Goal: Task Accomplishment & Management: Use online tool/utility

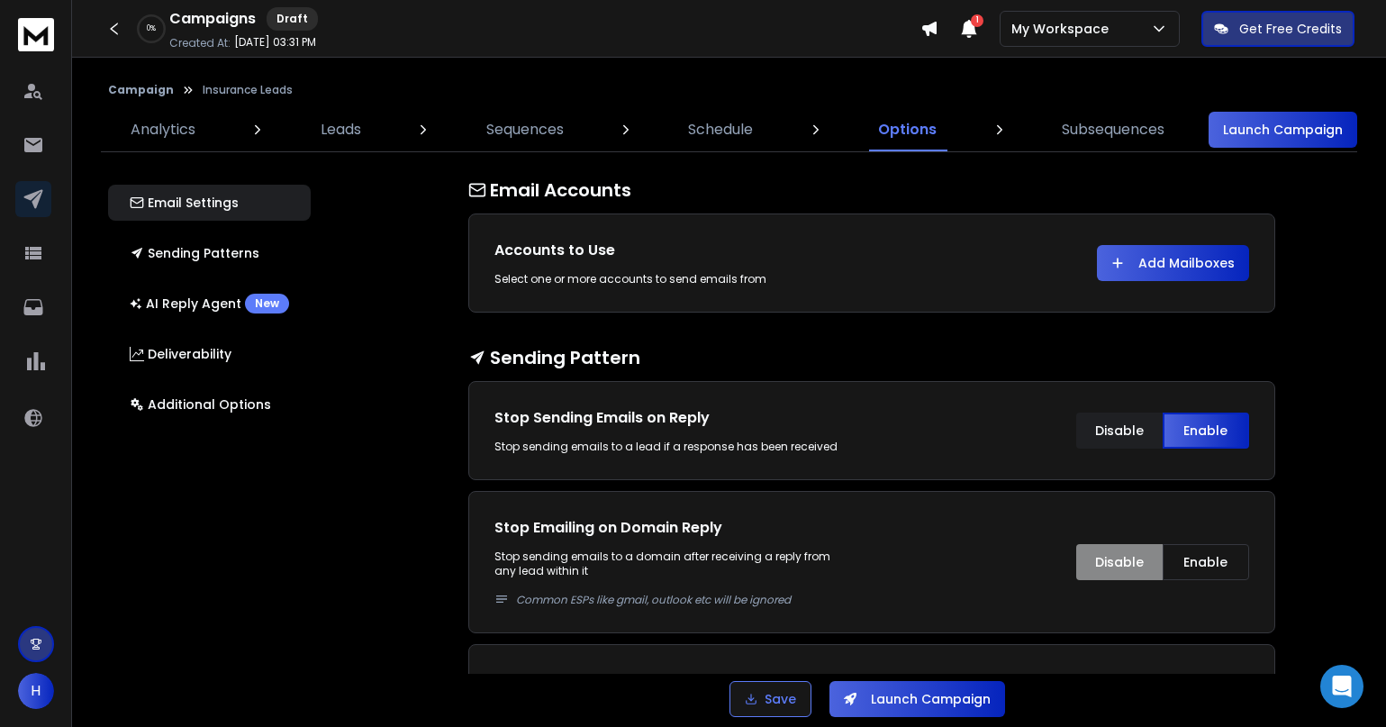
click at [1184, 256] on button "Add Mailboxes" at bounding box center [1173, 263] width 152 height 36
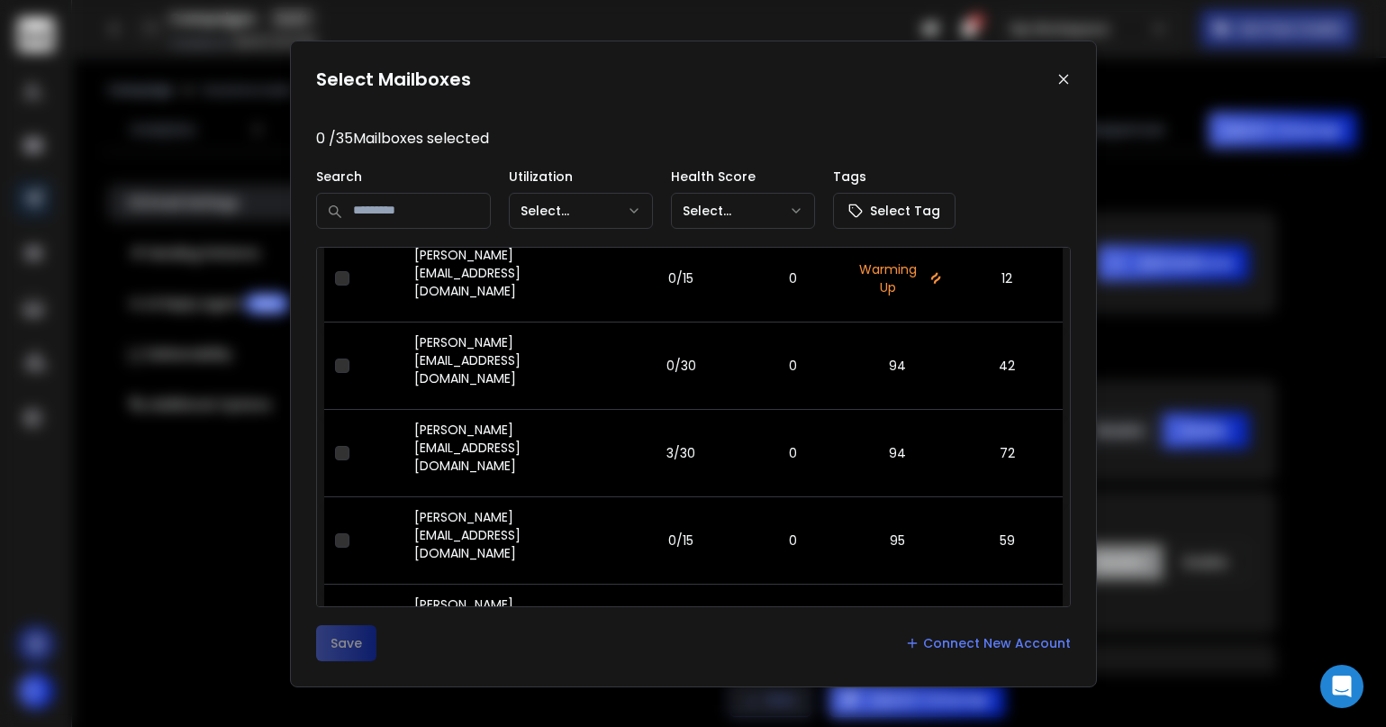
scroll to position [606, 0]
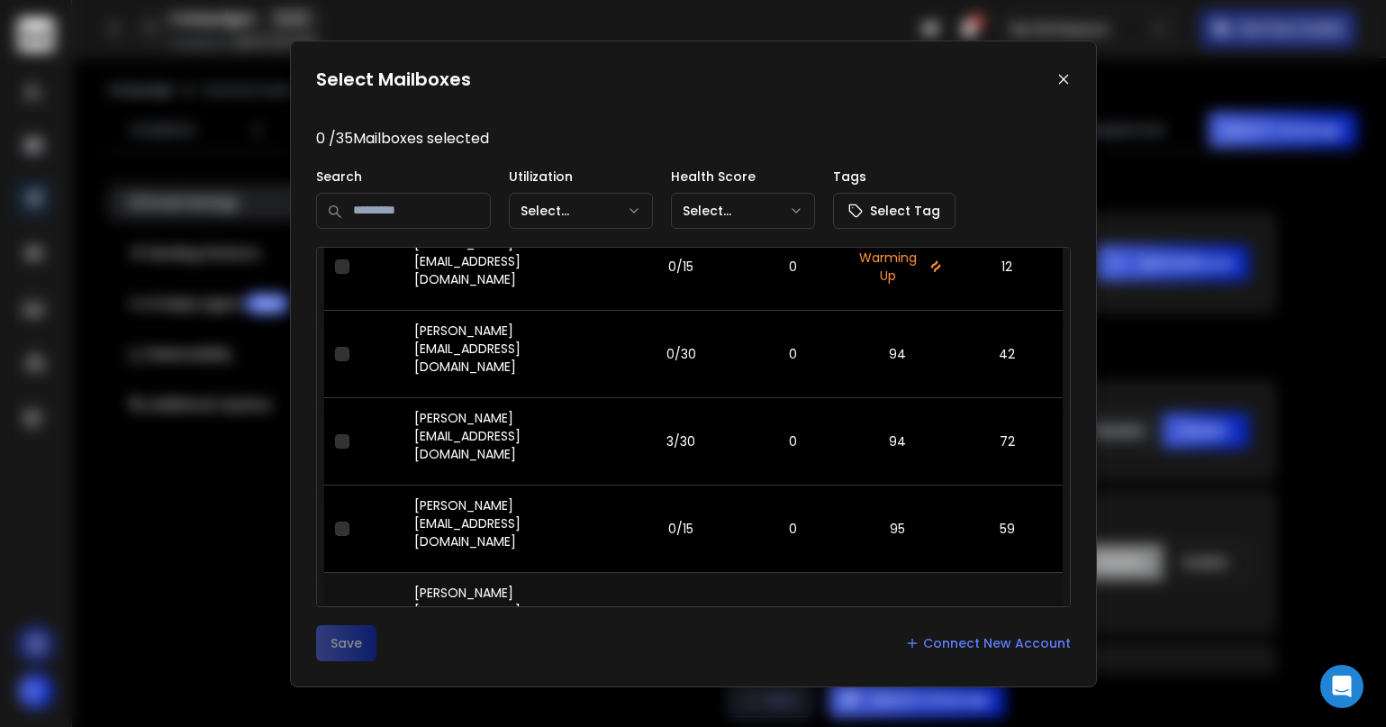
click at [608, 584] on p "[PERSON_NAME][EMAIL_ADDRESS][DOMAIN_NAME]" at bounding box center [511, 611] width 194 height 54
click at [343, 609] on button "button" at bounding box center [342, 616] width 14 height 14
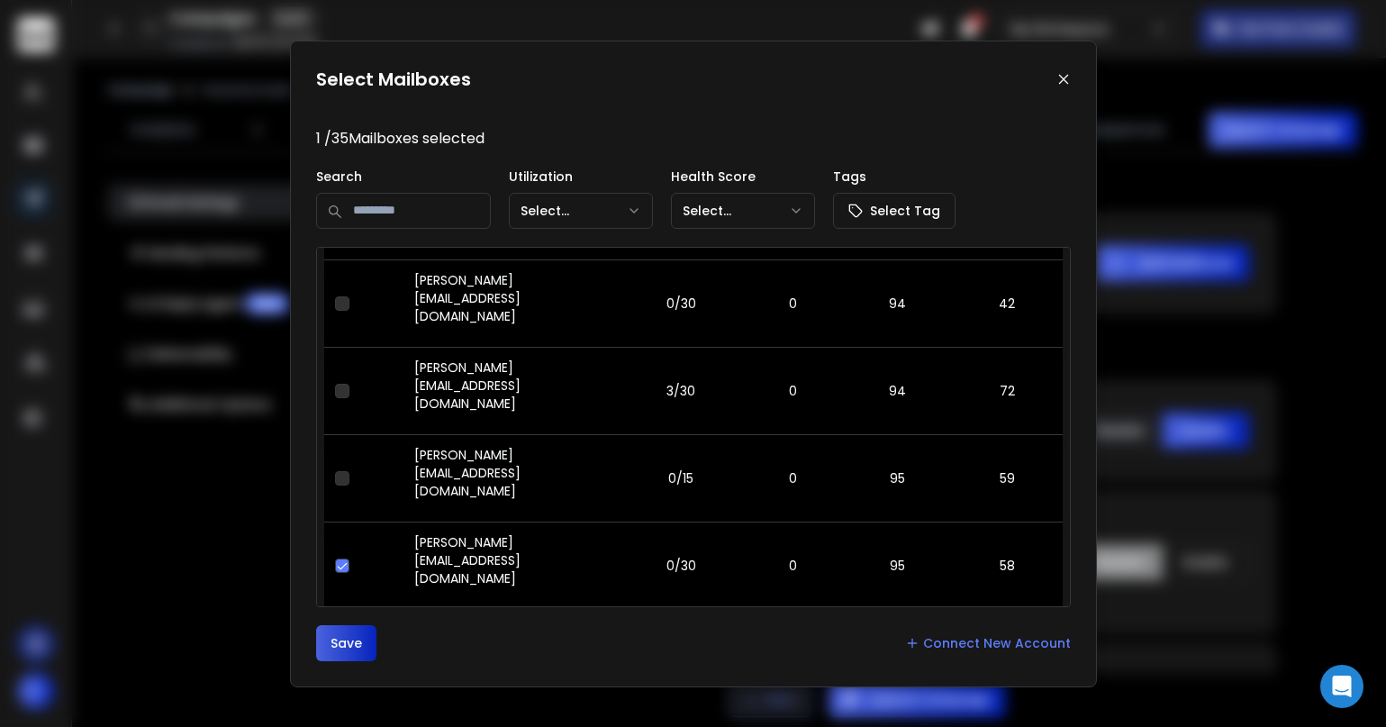
scroll to position [660, 0]
click at [345, 726] on button "button" at bounding box center [342, 737] width 14 height 14
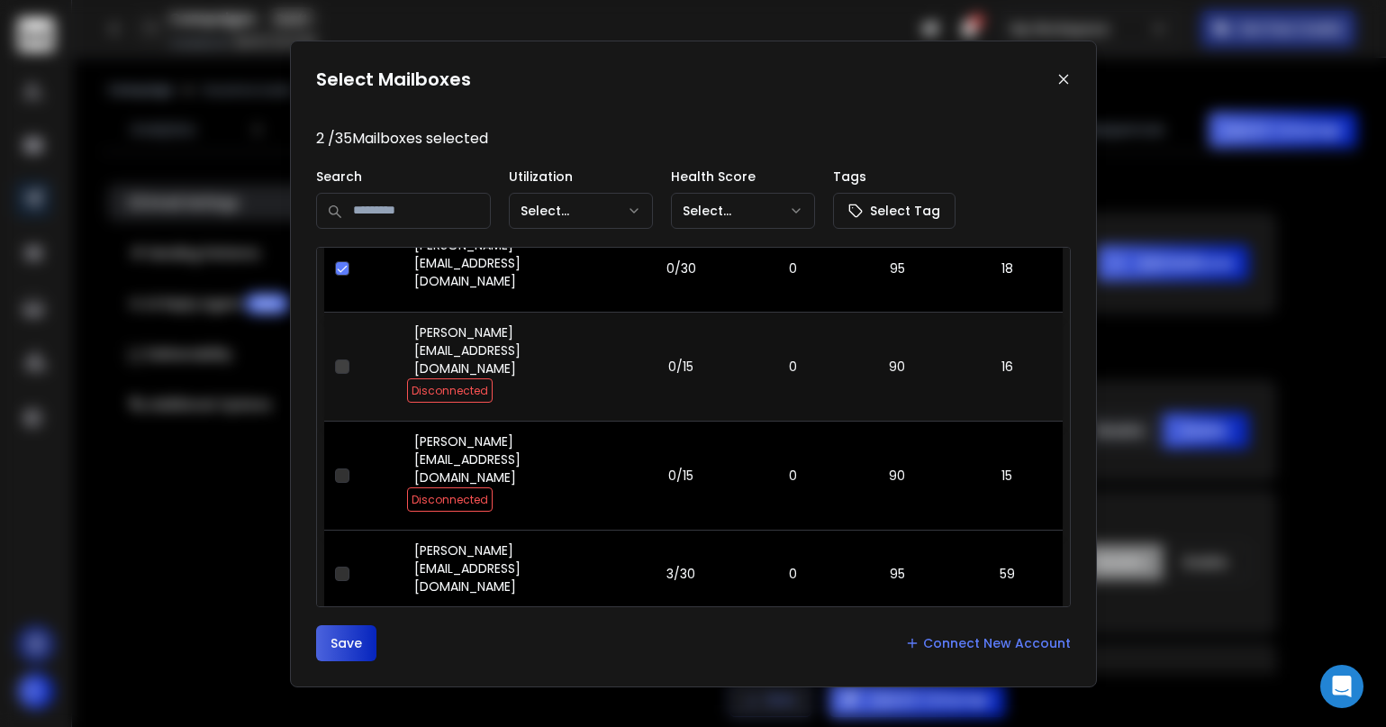
scroll to position [1133, 0]
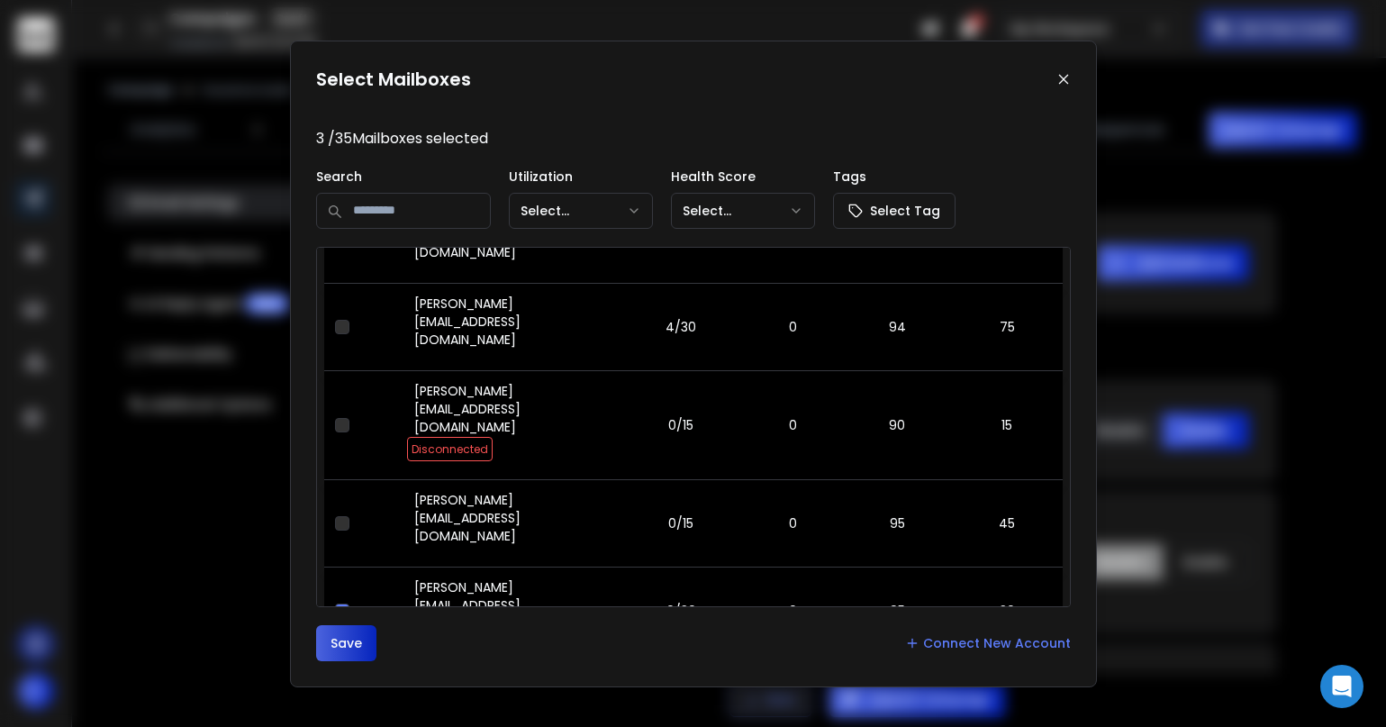
scroll to position [1467, 0]
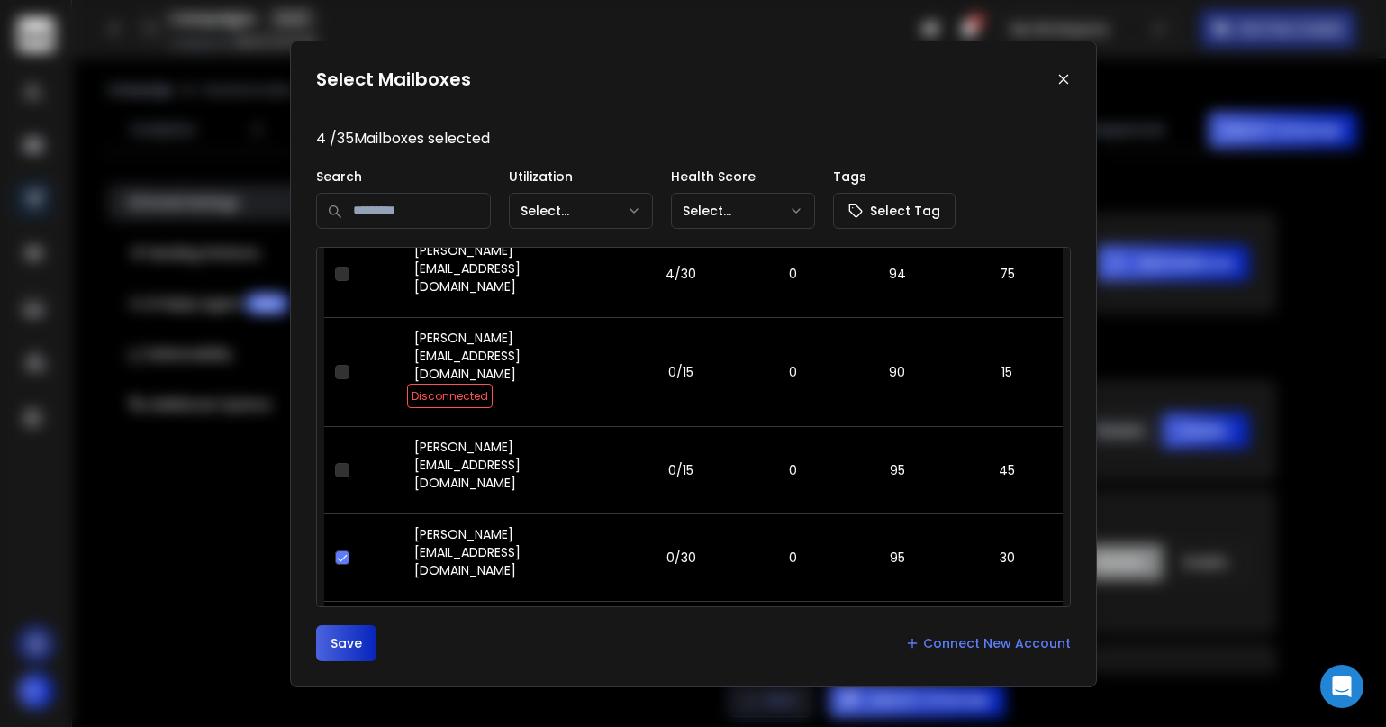
scroll to position [1519, 0]
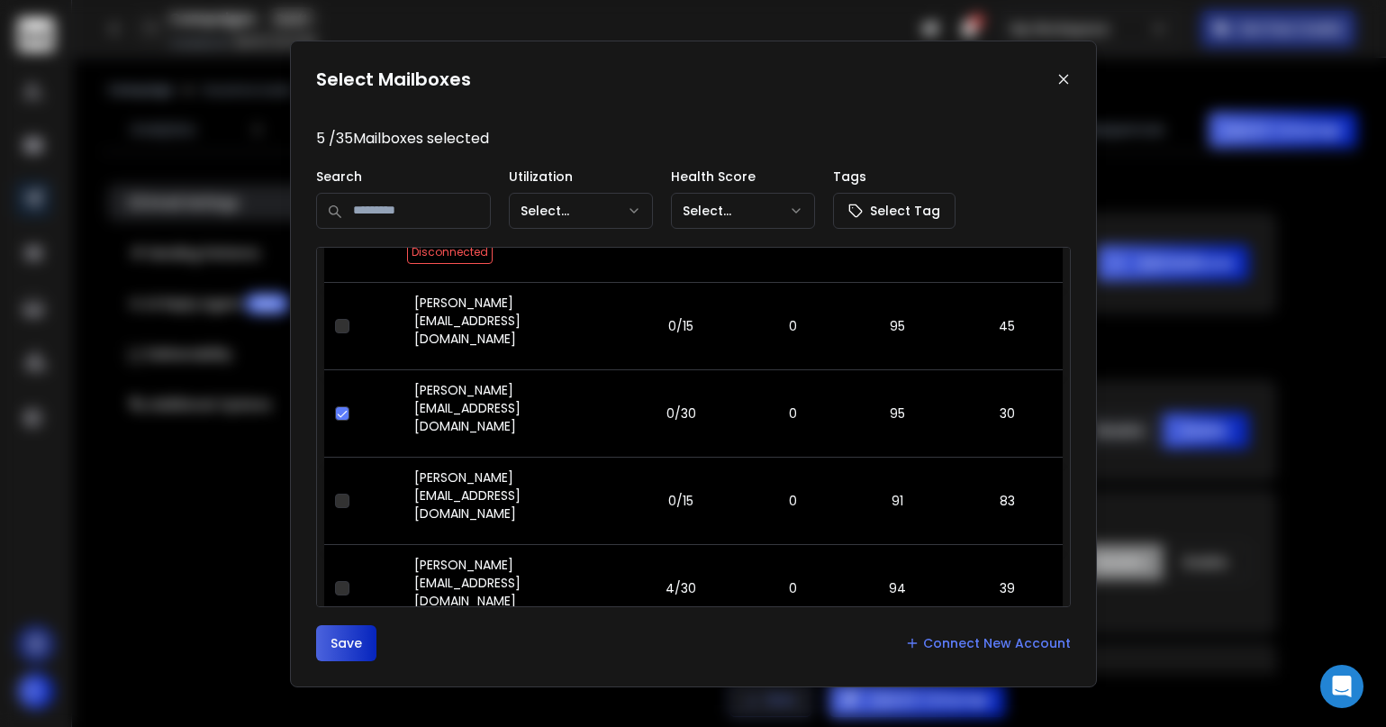
scroll to position [1670, 0]
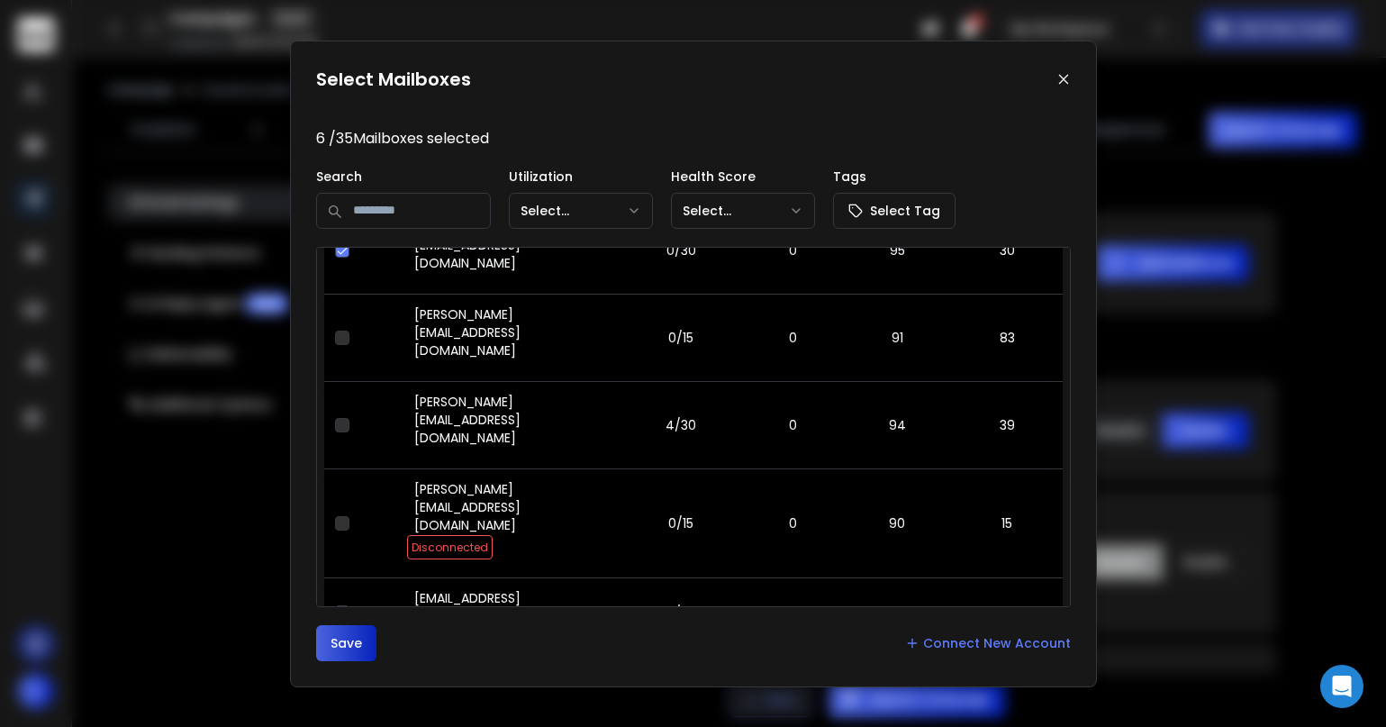
scroll to position [1859, 0]
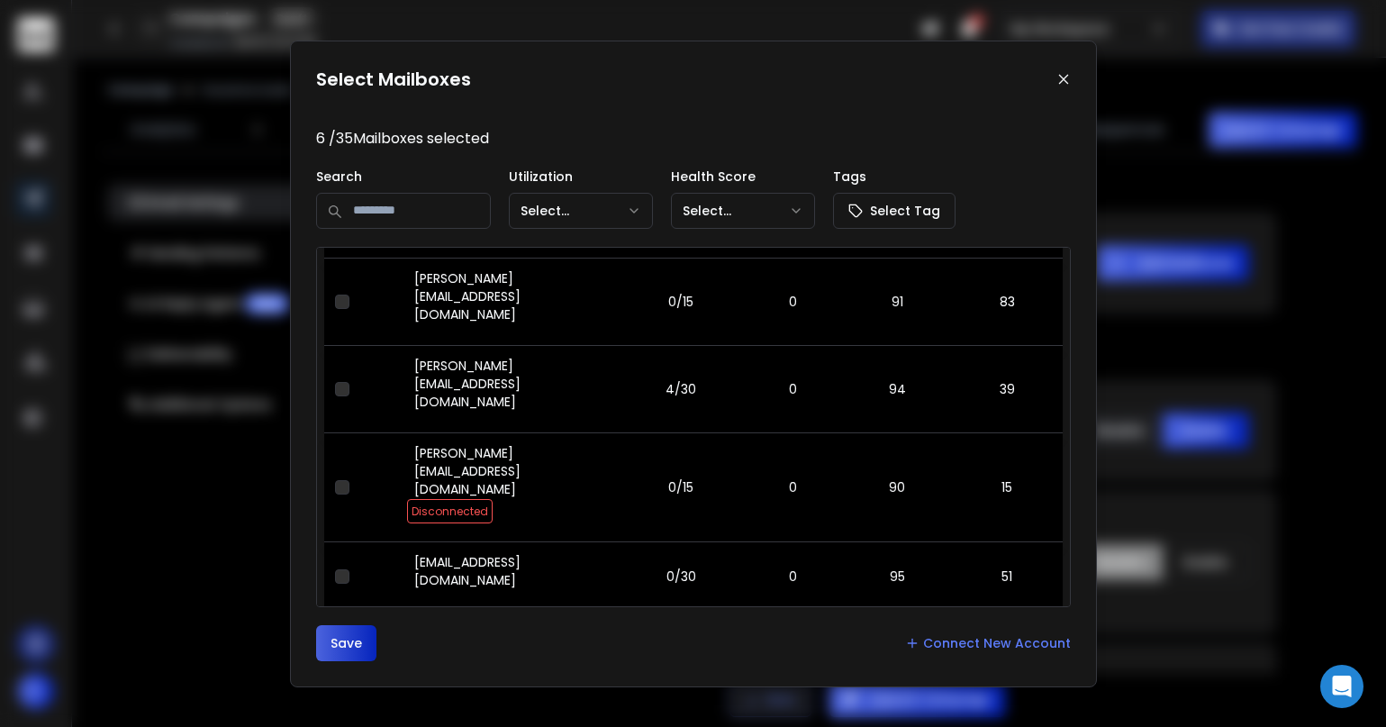
click at [347, 641] on button "Save" at bounding box center [346, 643] width 60 height 36
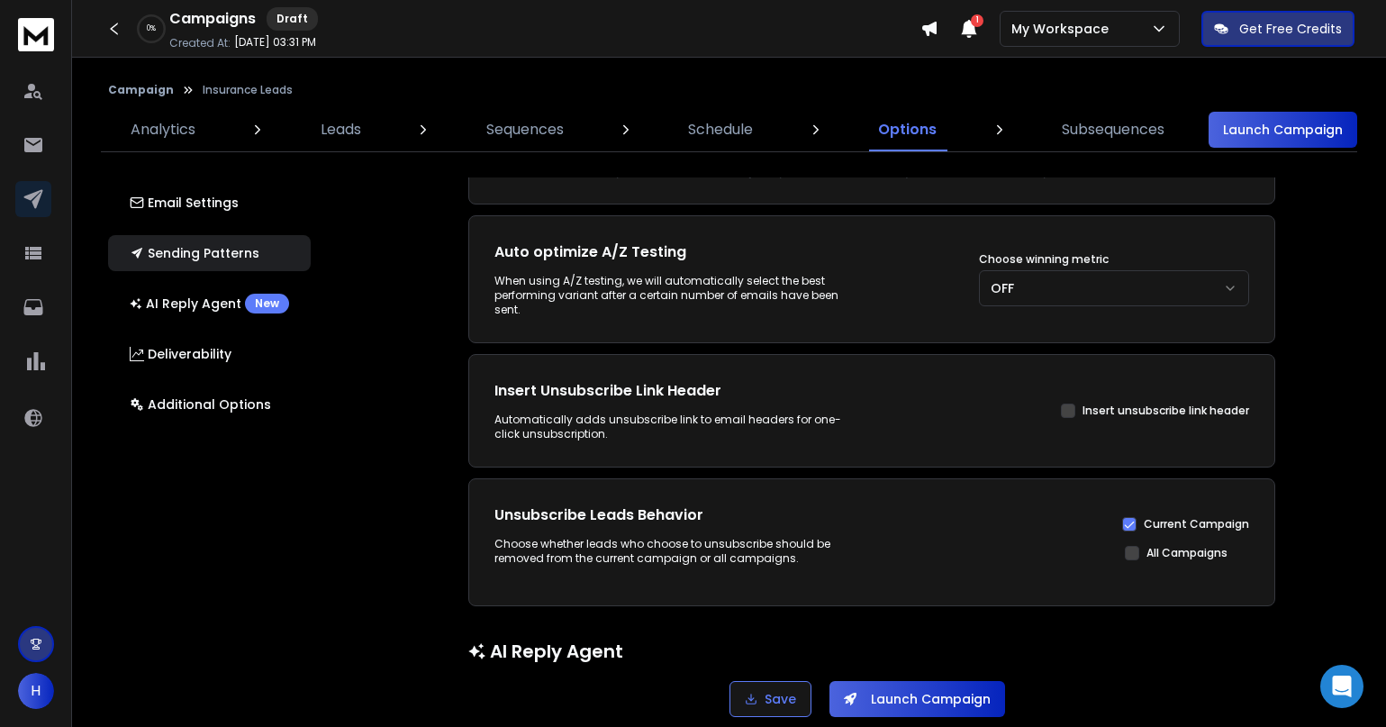
scroll to position [1357, 0]
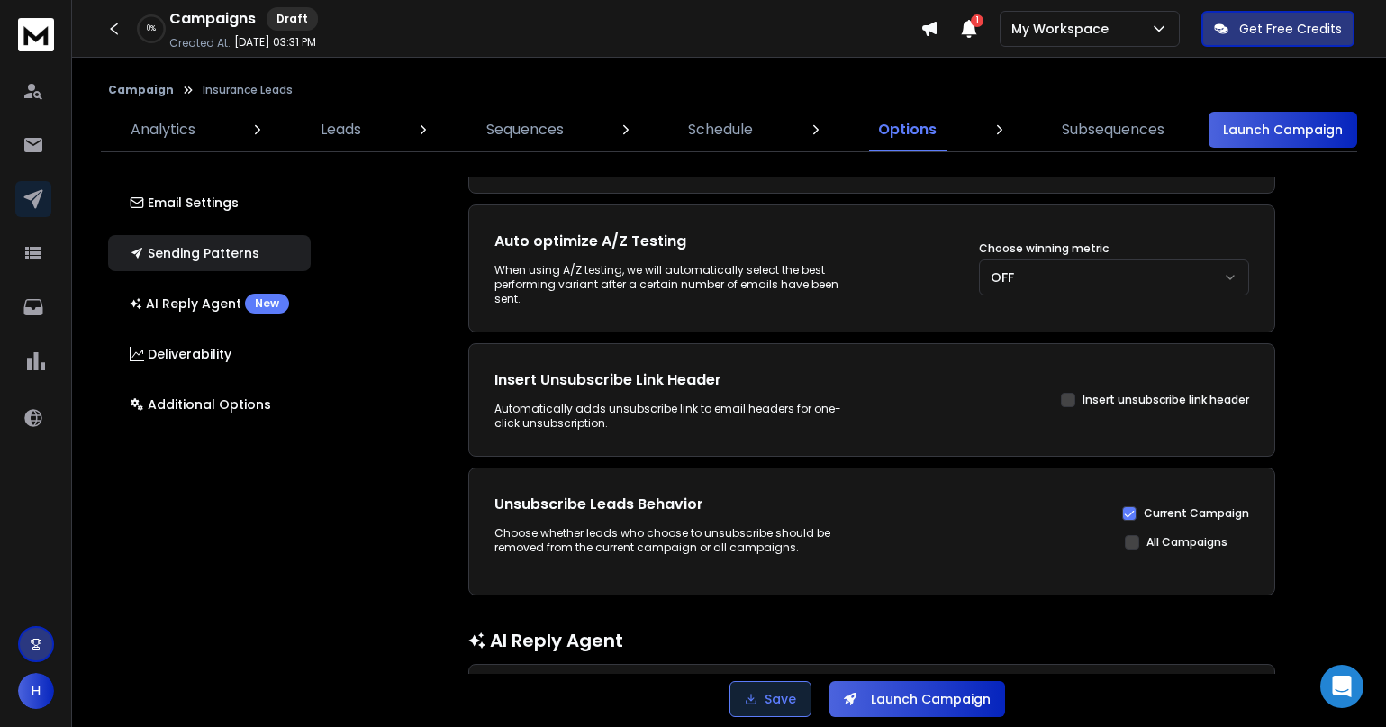
click at [760, 693] on button "Save" at bounding box center [771, 699] width 82 height 36
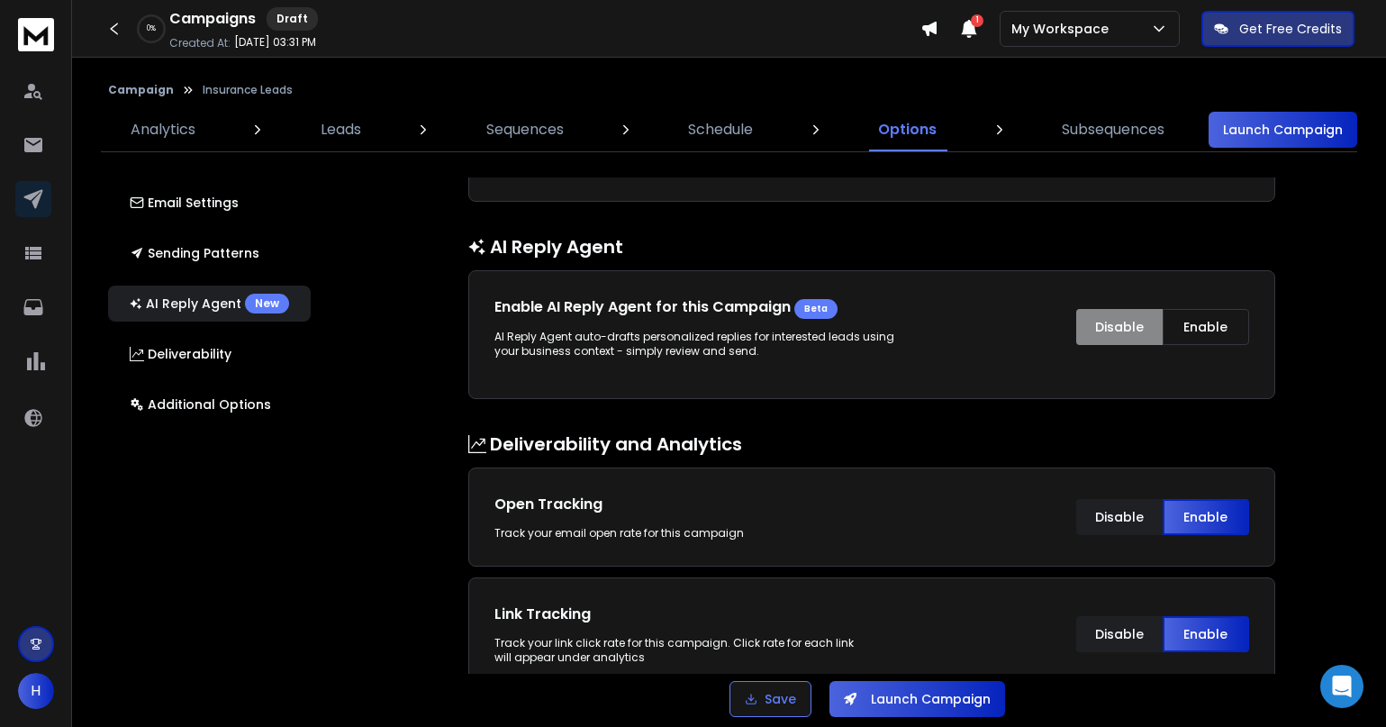
scroll to position [1734, 0]
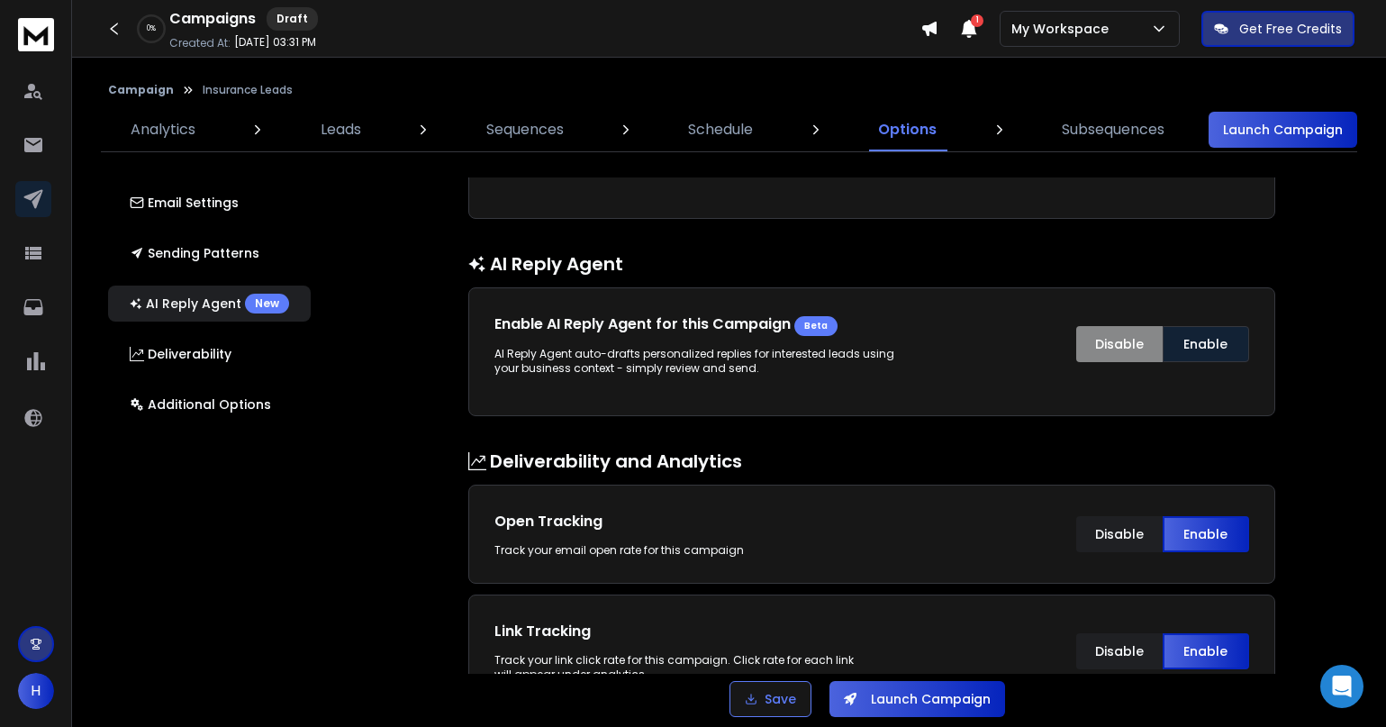
click at [1219, 345] on button "Enable" at bounding box center [1206, 344] width 86 height 36
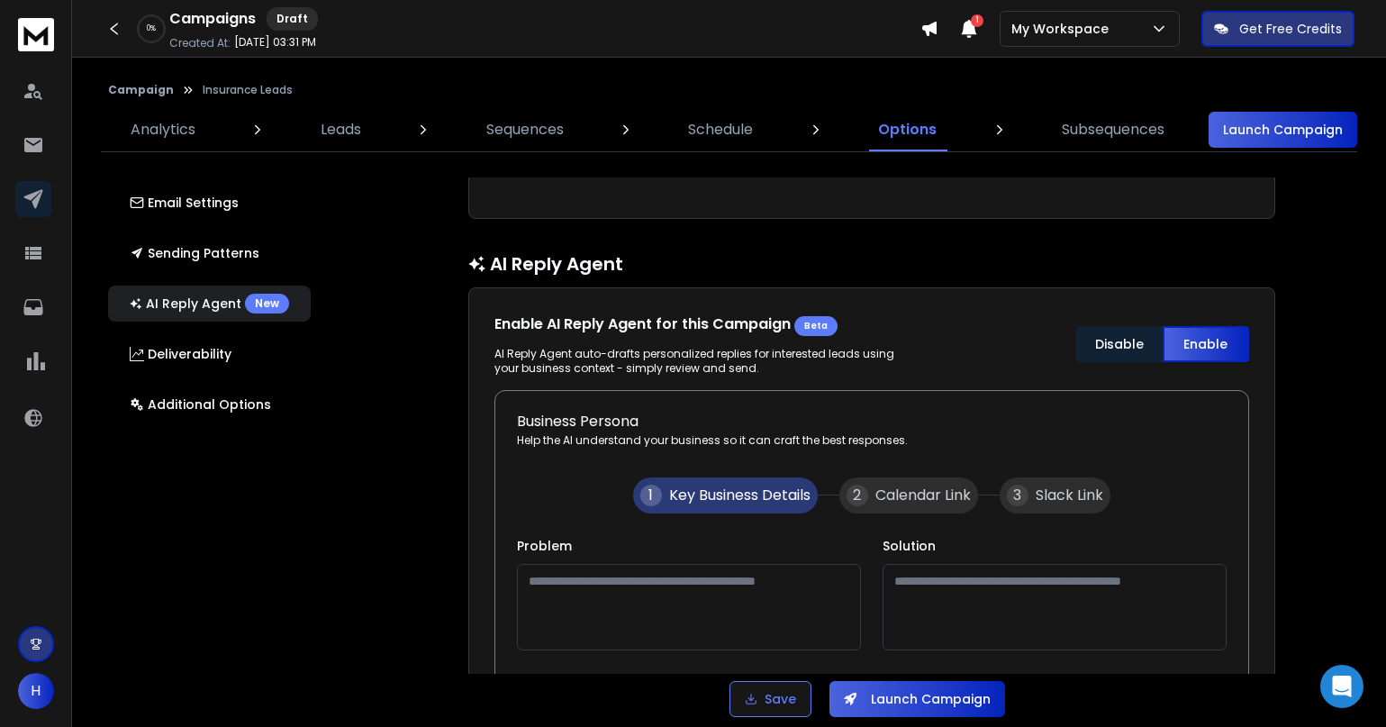
click at [1128, 338] on button "Disable" at bounding box center [1119, 344] width 86 height 36
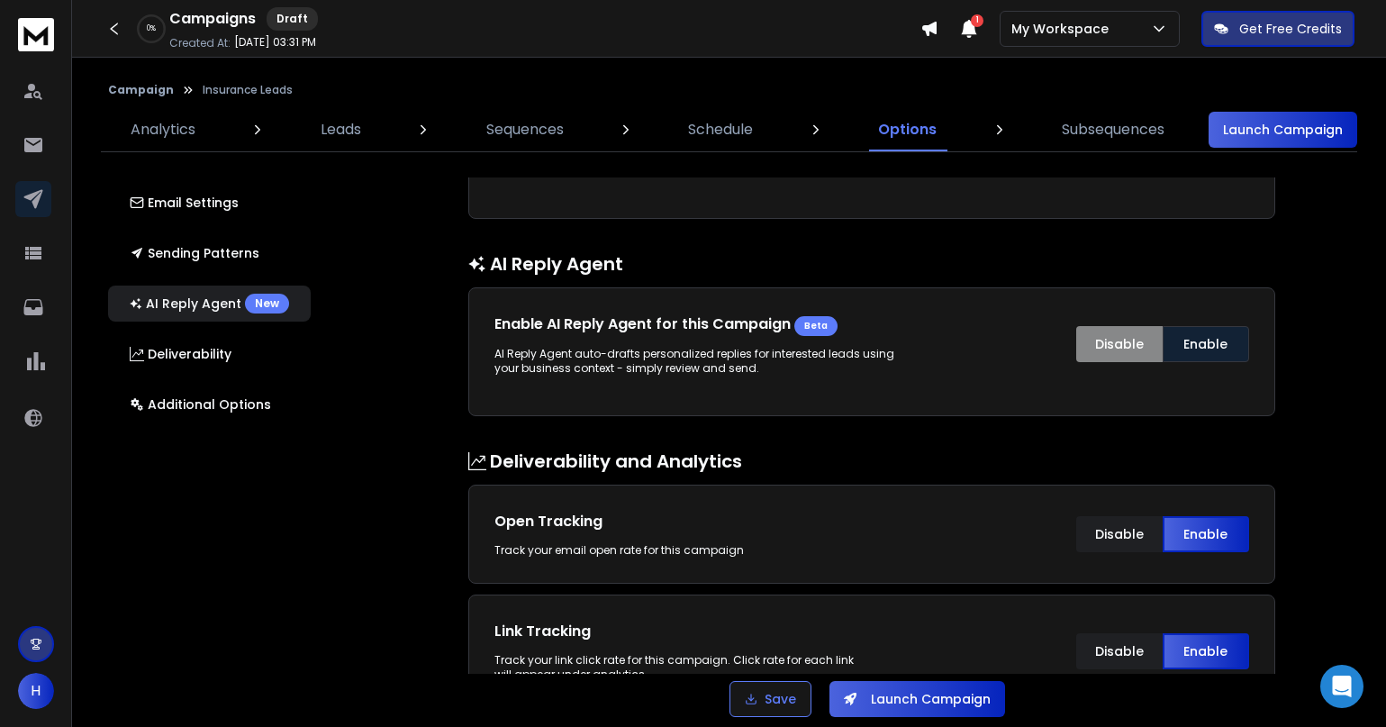
click at [1191, 337] on button "Enable" at bounding box center [1206, 344] width 86 height 36
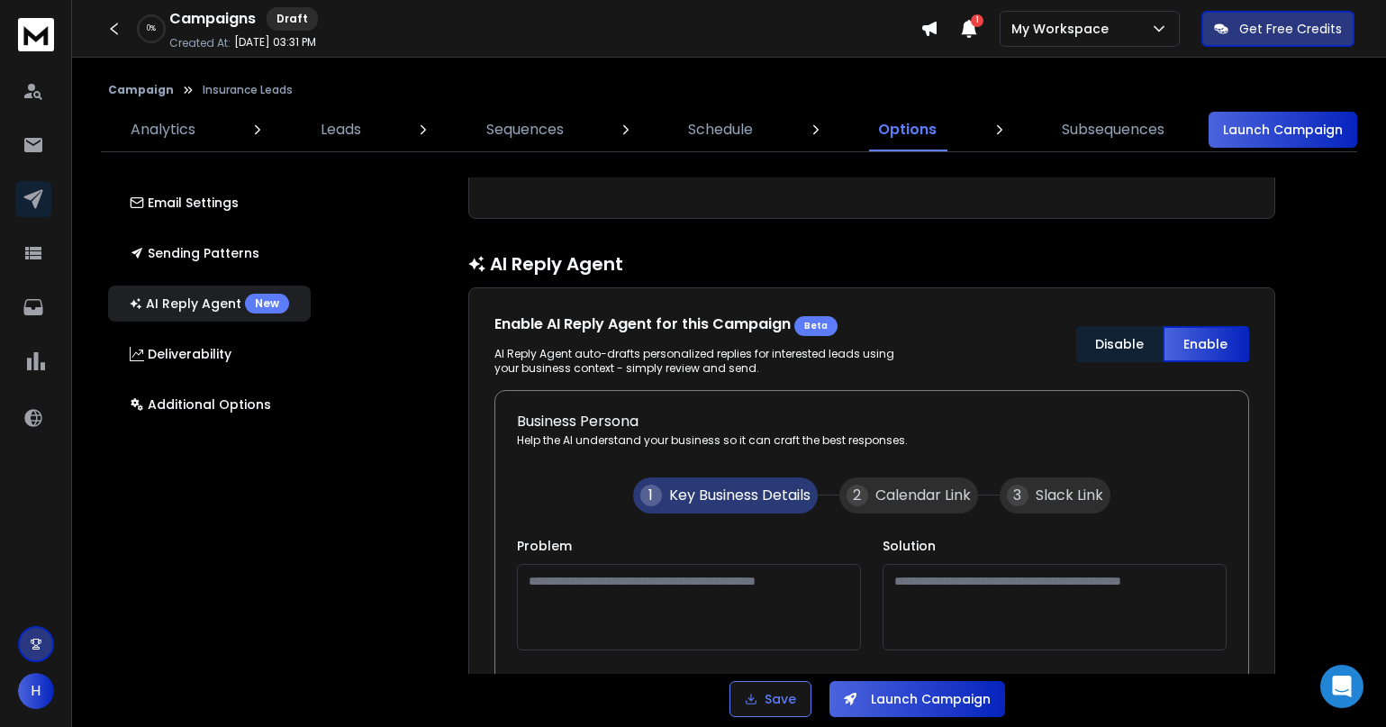
click at [1113, 344] on button "Disable" at bounding box center [1119, 344] width 86 height 36
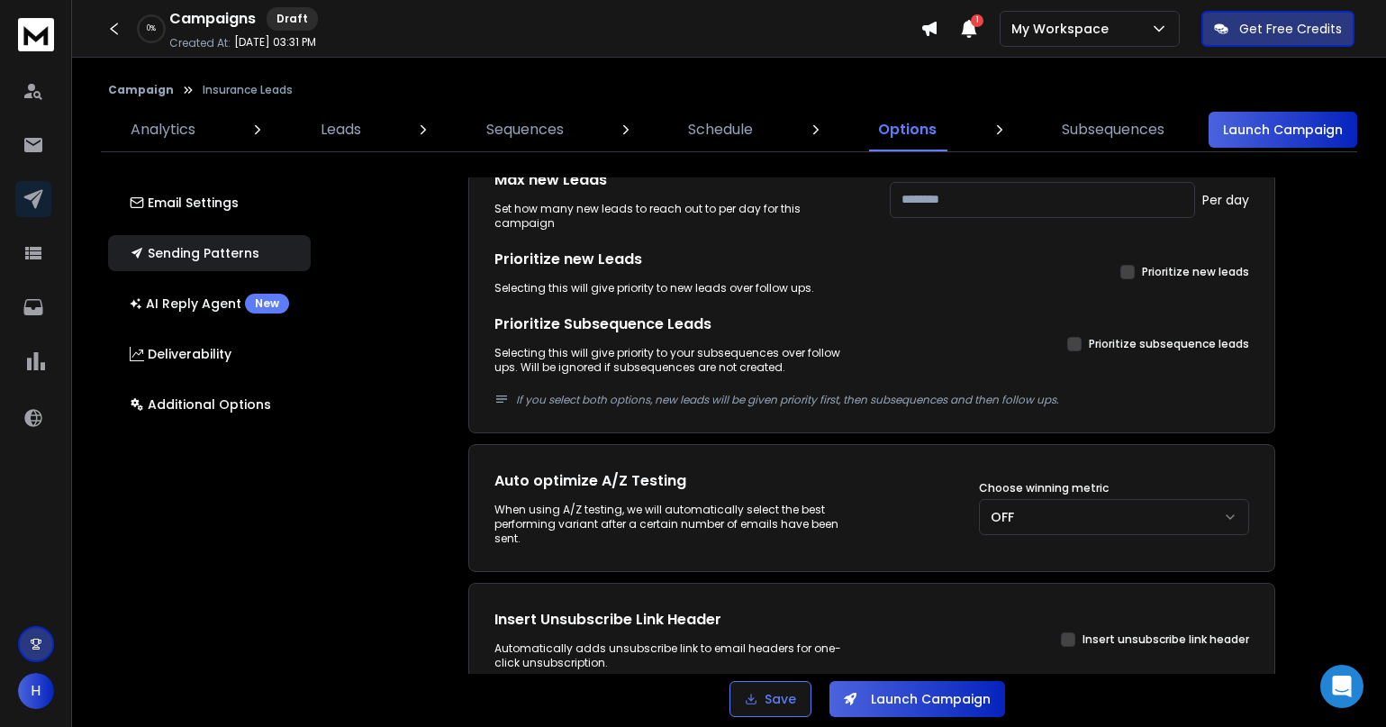
scroll to position [1141, 0]
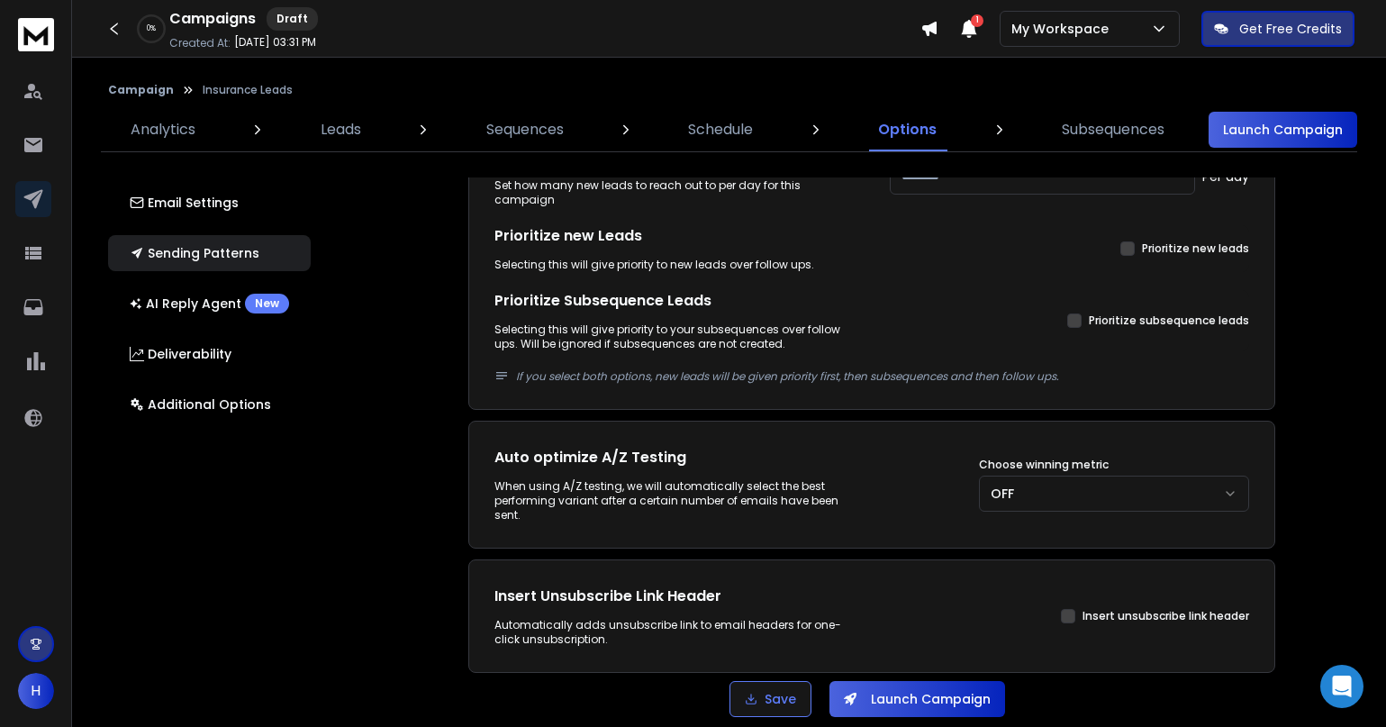
click at [929, 700] on button "Launch Campaign" at bounding box center [917, 699] width 176 height 36
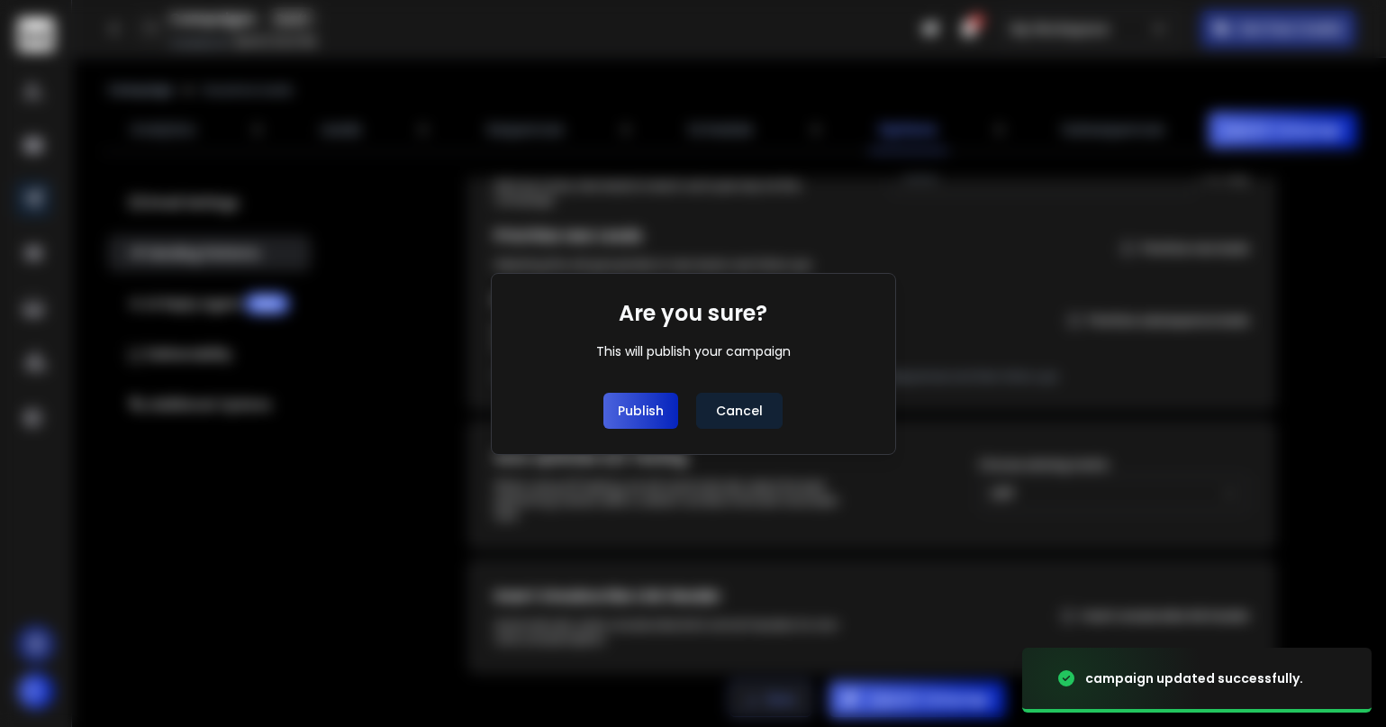
click at [656, 403] on button "Publish" at bounding box center [640, 411] width 75 height 36
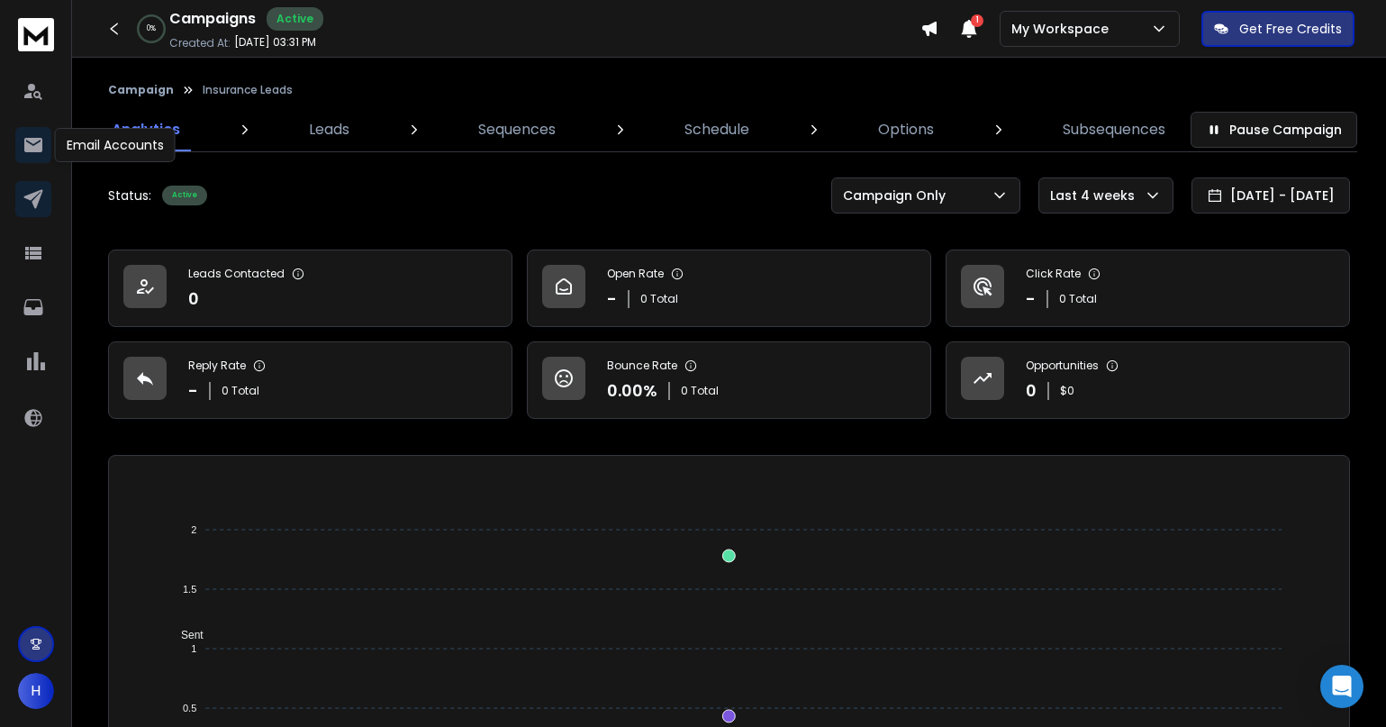
click at [32, 147] on icon at bounding box center [33, 145] width 18 height 14
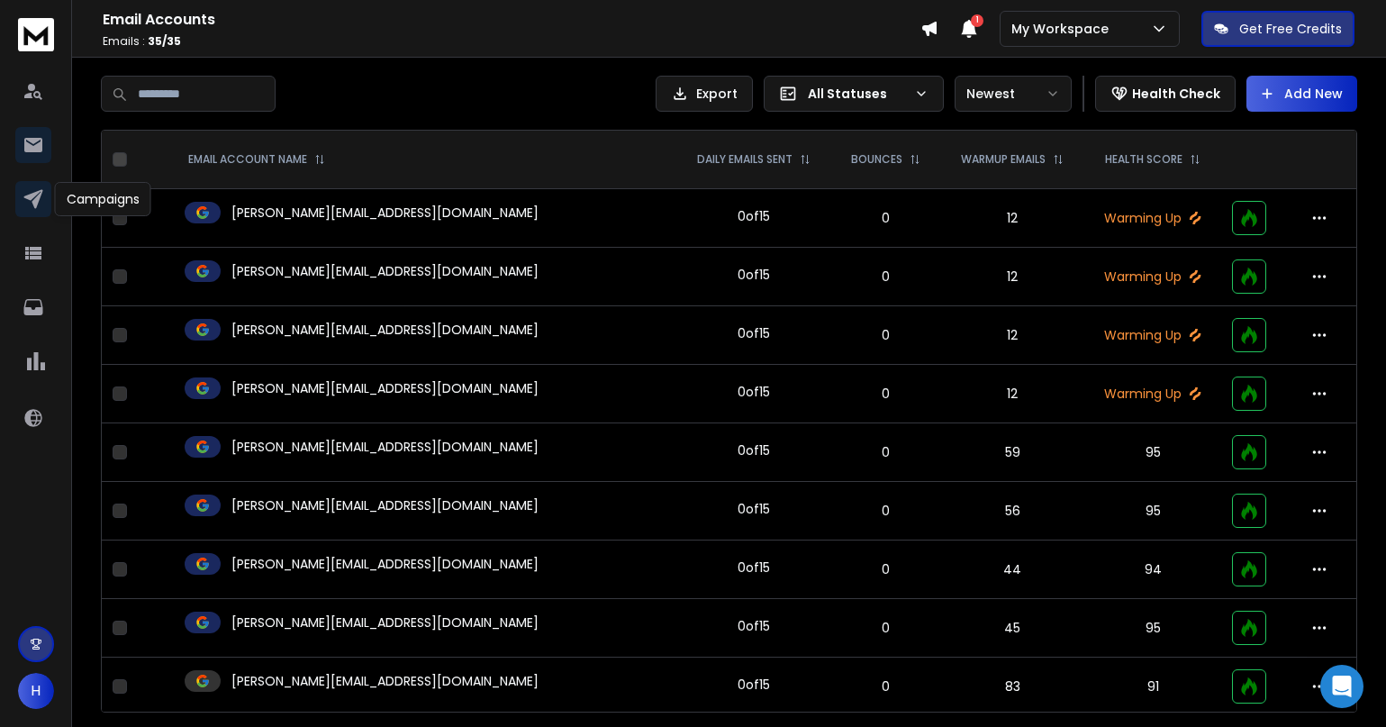
click at [35, 195] on icon at bounding box center [34, 199] width 22 height 22
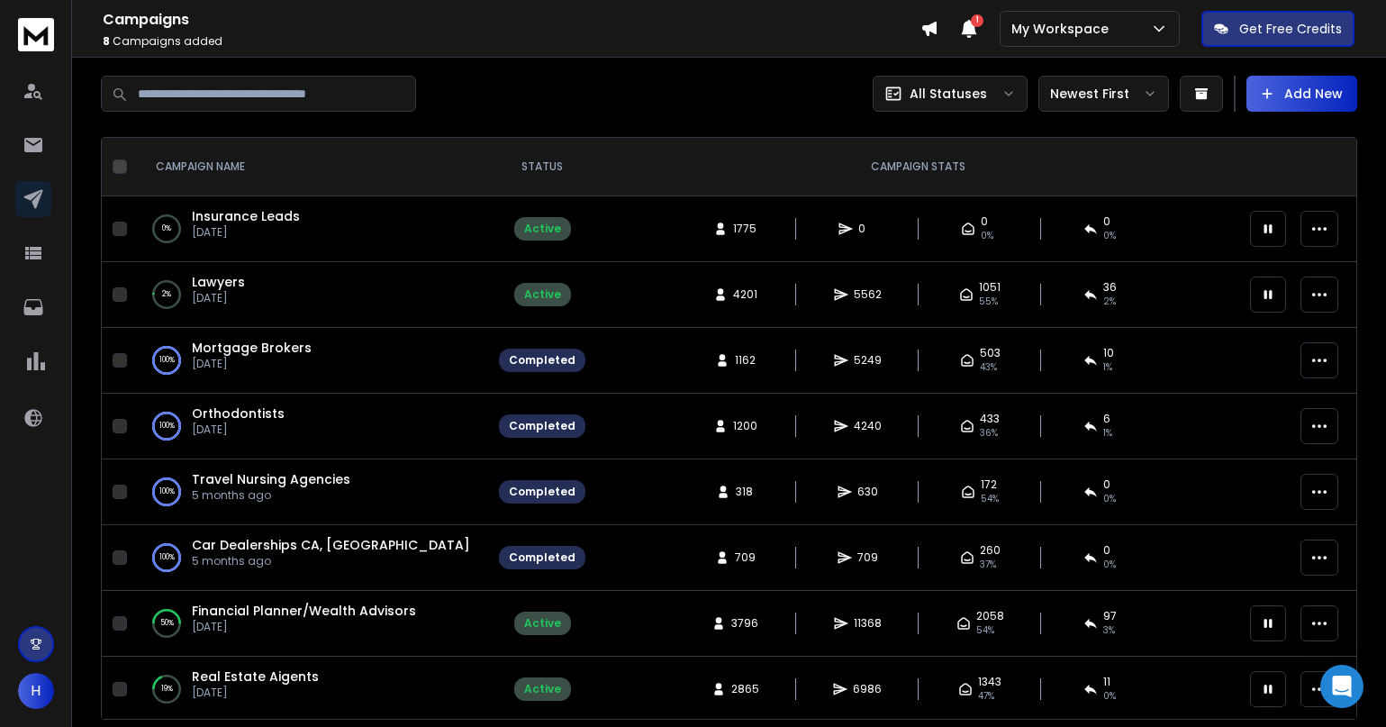
click at [223, 277] on span "Lawyers" at bounding box center [218, 282] width 53 height 18
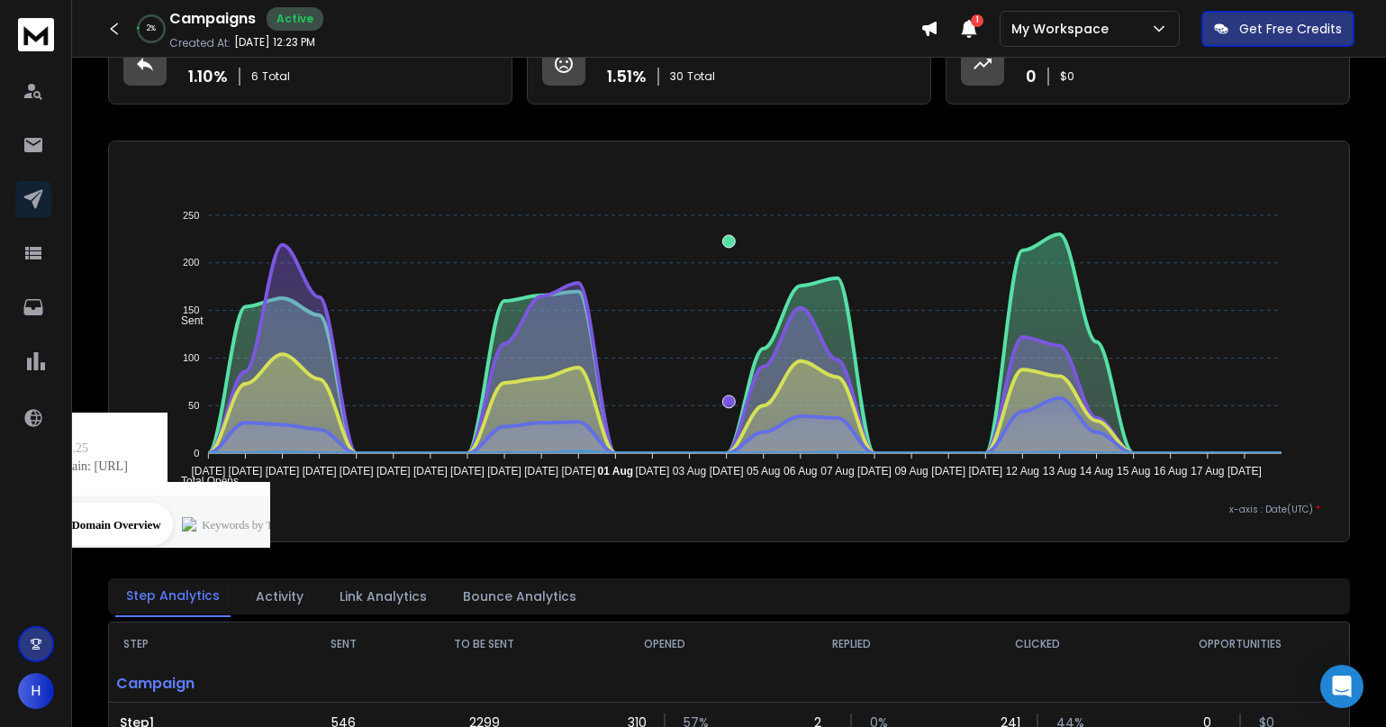
scroll to position [317, 0]
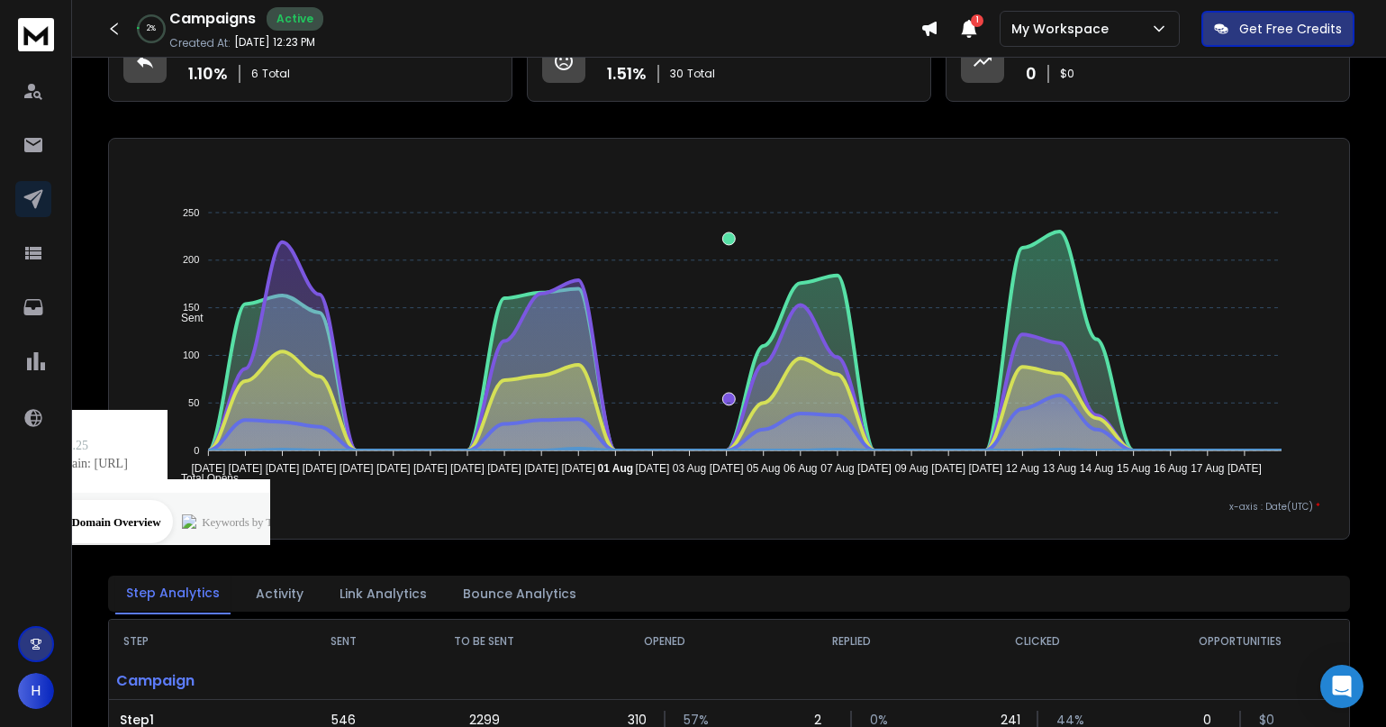
click at [272, 586] on button "Activity" at bounding box center [279, 594] width 69 height 40
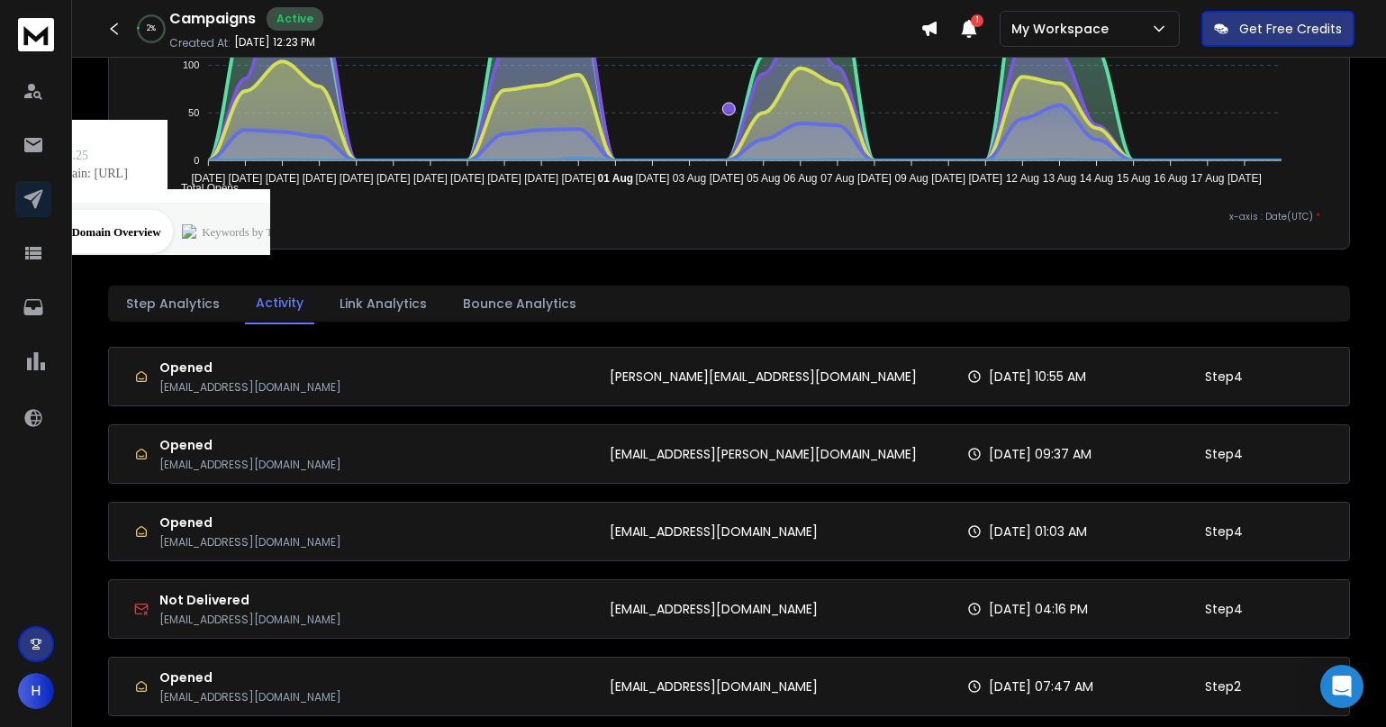
scroll to position [606, 0]
drag, startPoint x: 651, startPoint y: 377, endPoint x: 756, endPoint y: 383, distance: 104.6
click at [755, 383] on div "[PERSON_NAME][EMAIL_ADDRESS][DOMAIN_NAME]" at bounding box center [788, 377] width 357 height 18
click at [683, 463] on p "[EMAIL_ADDRESS][PERSON_NAME][DOMAIN_NAME]" at bounding box center [763, 455] width 307 height 18
drag, startPoint x: 714, startPoint y: 456, endPoint x: 840, endPoint y: 457, distance: 126.1
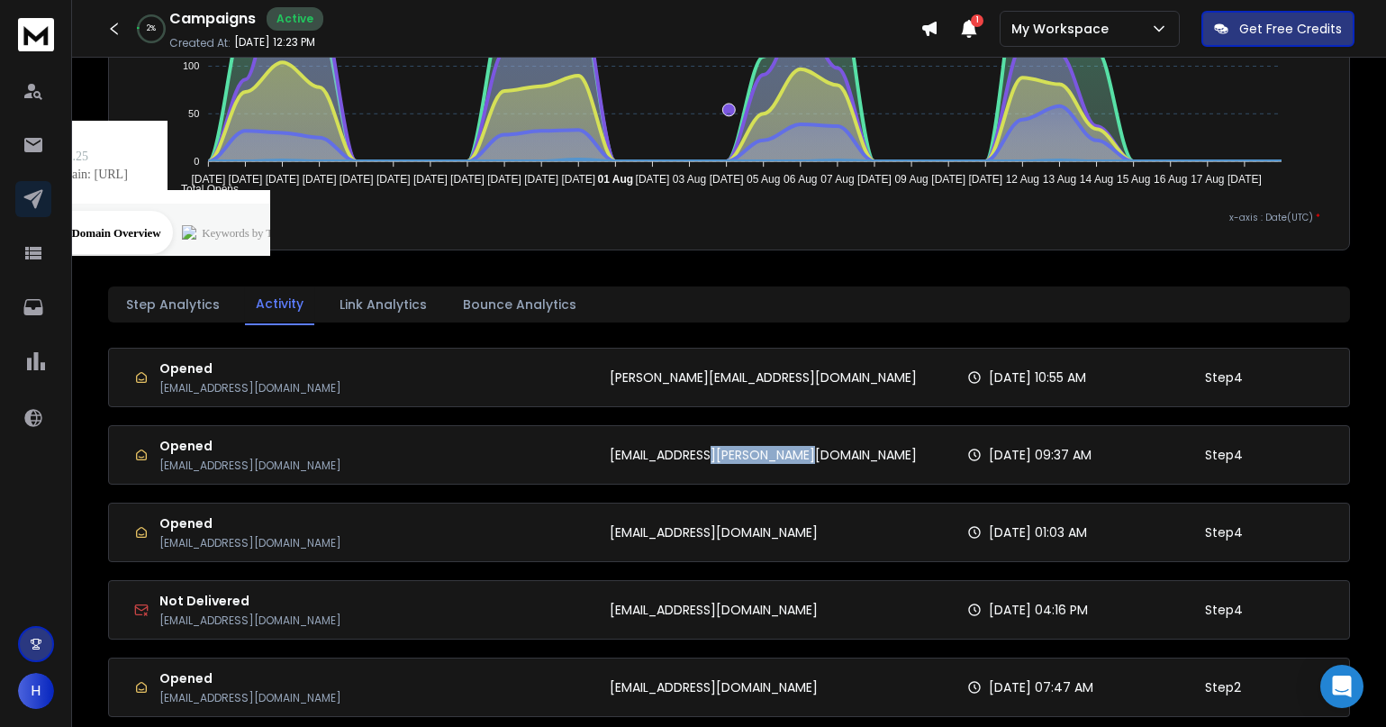
click at [840, 457] on div "[EMAIL_ADDRESS][PERSON_NAME][DOMAIN_NAME]" at bounding box center [788, 455] width 357 height 18
